Goal: Task Accomplishment & Management: Use online tool/utility

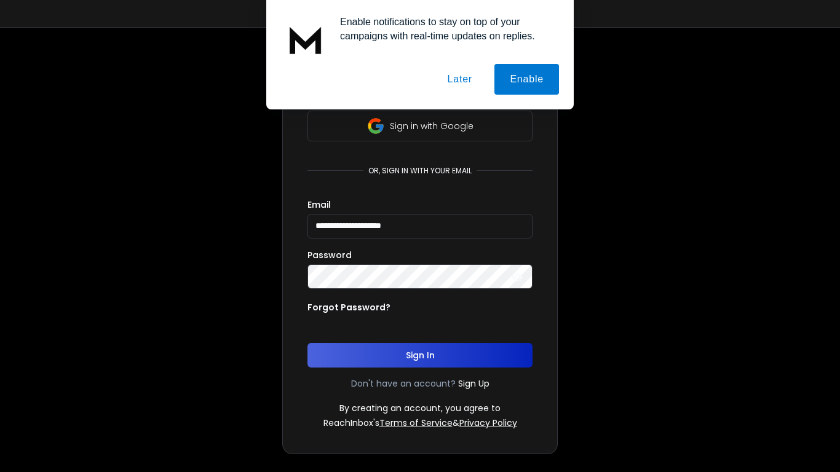
type input "**********"
click at [420, 355] on button "Sign In" at bounding box center [419, 355] width 225 height 25
